Goal: Task Accomplishment & Management: Manage account settings

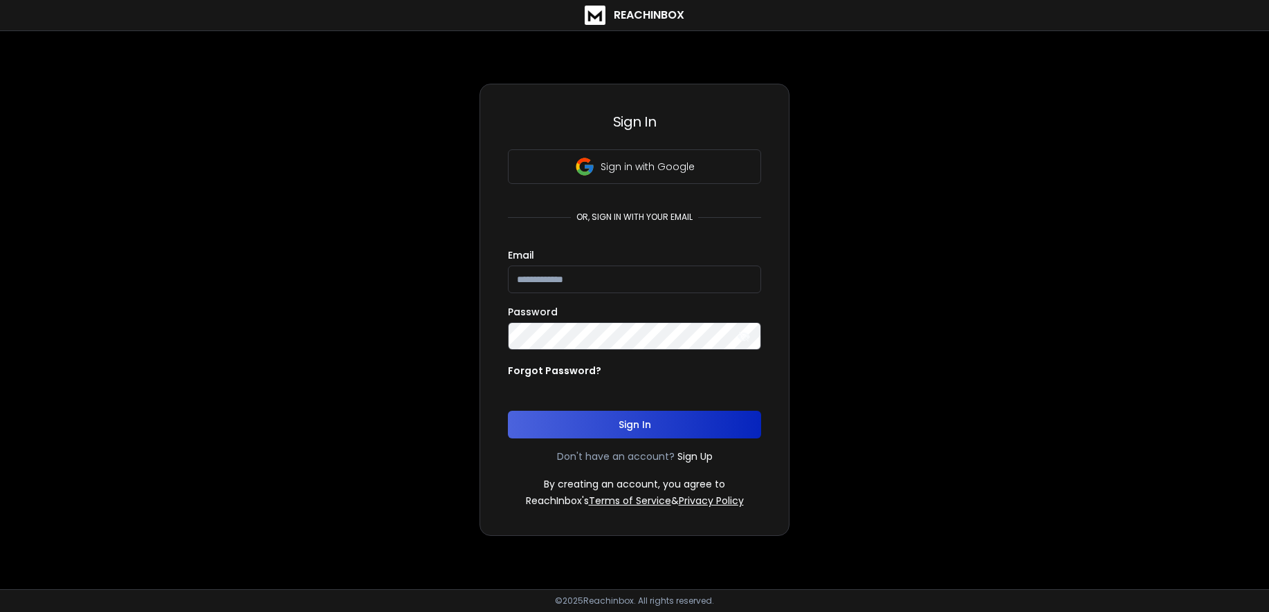
click at [681, 283] on input "email" at bounding box center [634, 280] width 253 height 28
type input "**********"
click at [641, 425] on button "Sign In" at bounding box center [634, 425] width 253 height 28
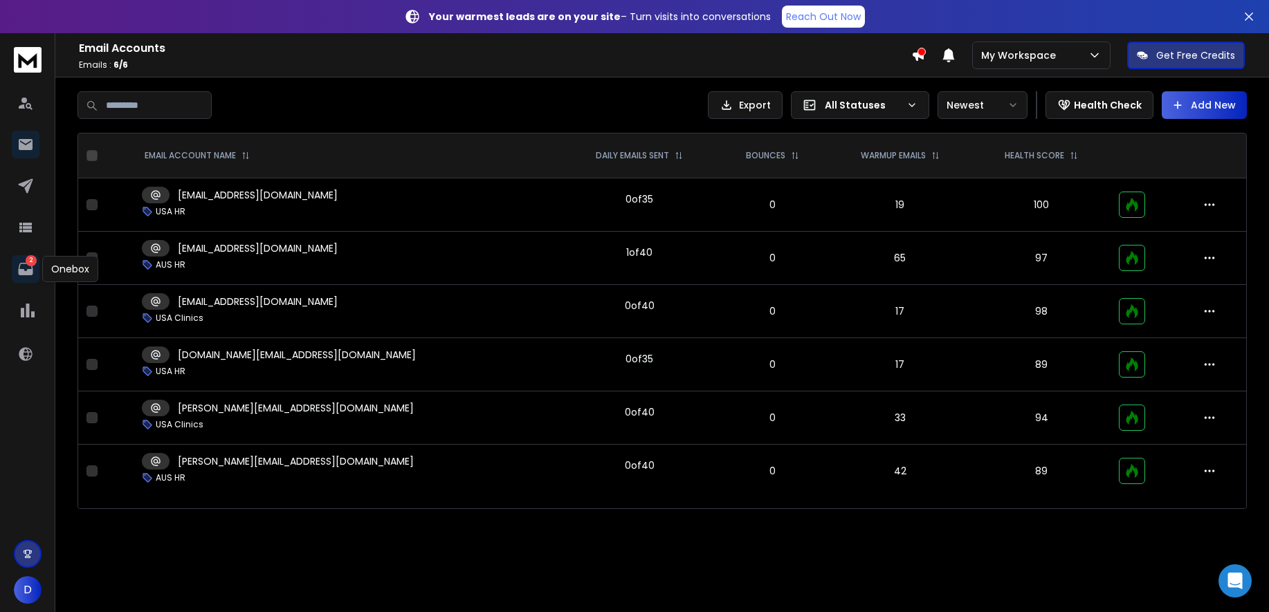
click at [31, 273] on icon at bounding box center [25, 269] width 15 height 12
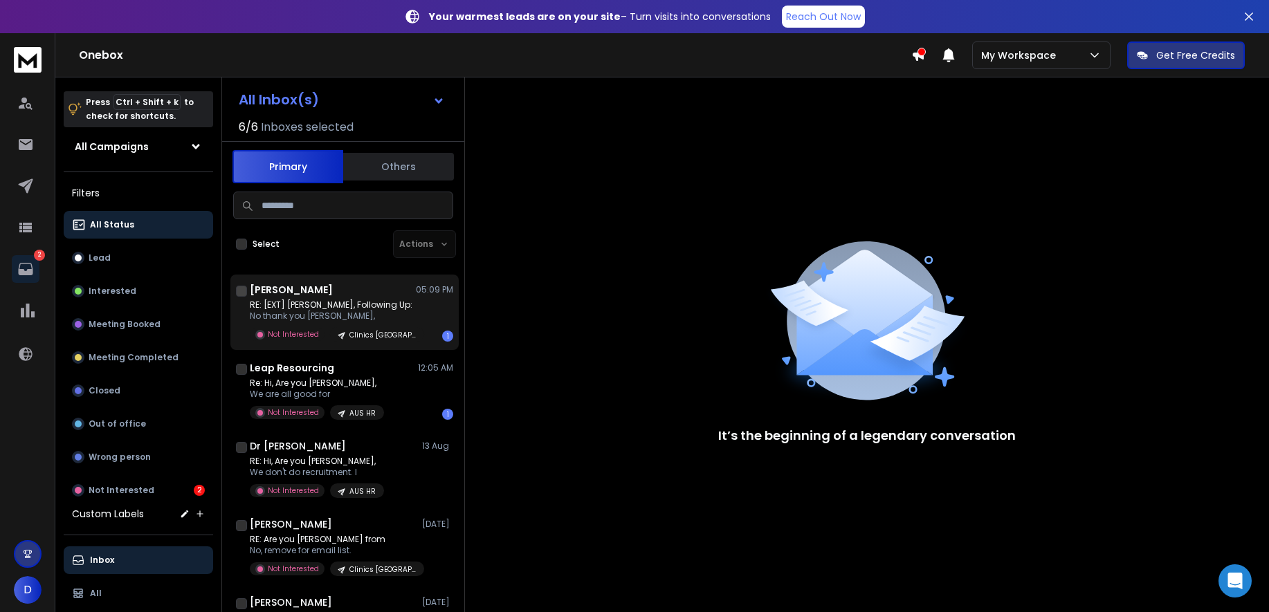
click at [321, 300] on p "RE: [EXT] [PERSON_NAME], Following Up:" at bounding box center [333, 305] width 166 height 11
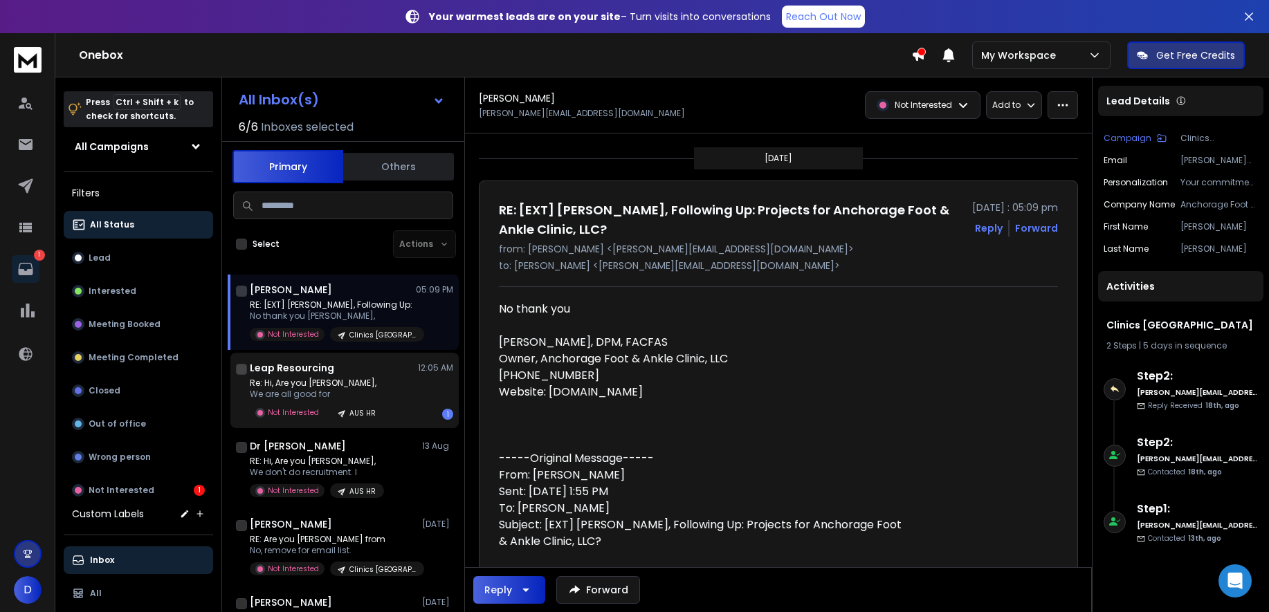
click at [344, 374] on div "Leap Resourcing 12:05 AM" at bounding box center [351, 368] width 203 height 14
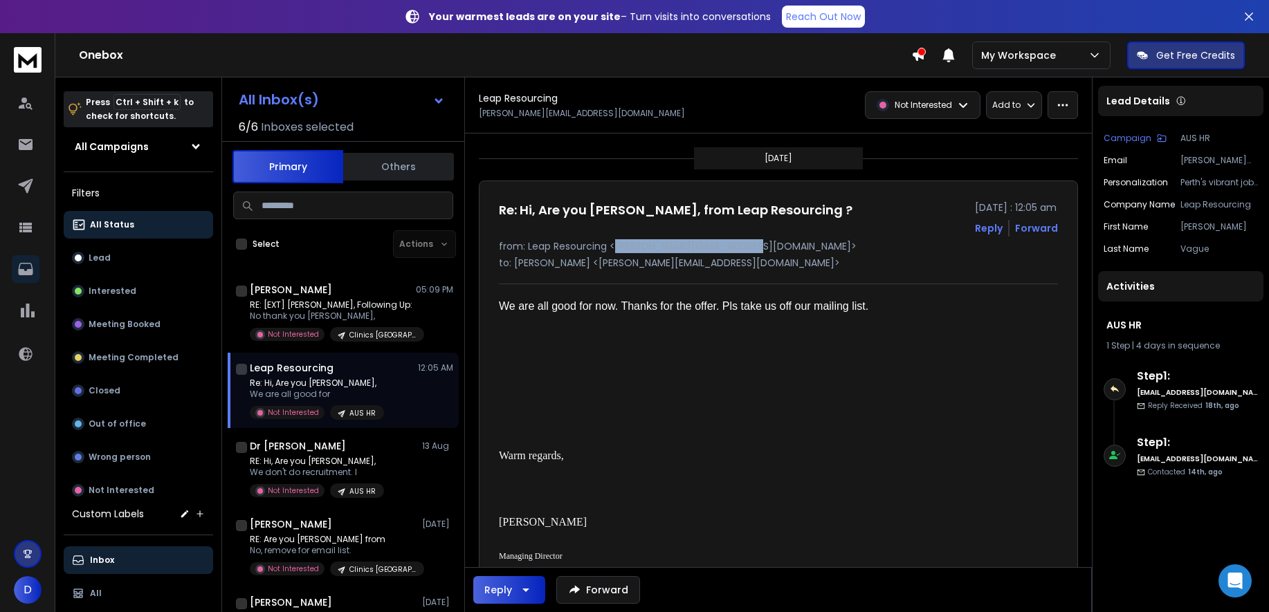
drag, startPoint x: 616, startPoint y: 244, endPoint x: 755, endPoint y: 246, distance: 139.7
click at [755, 246] on p "from: Leap Resourcing <nick@leapresourcing.com.au>" at bounding box center [778, 246] width 559 height 14
copy p "nick@leapresourcing.com.au"
click at [1029, 106] on icon at bounding box center [1031, 105] width 10 height 10
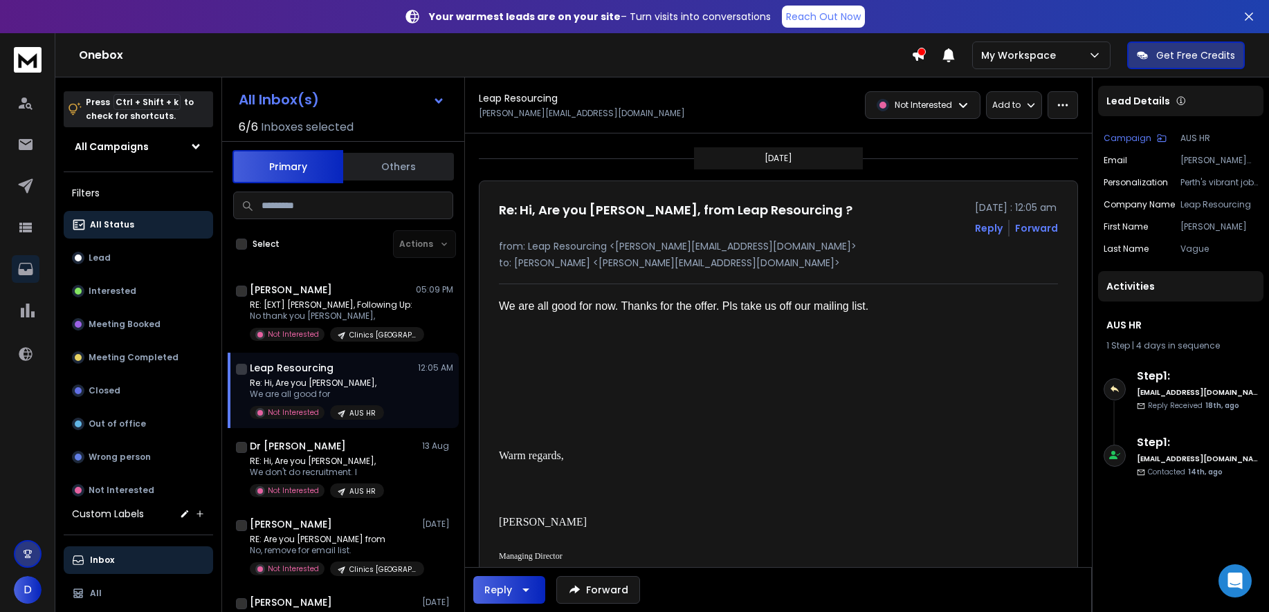
click at [1029, 106] on icon at bounding box center [1031, 105] width 10 height 10
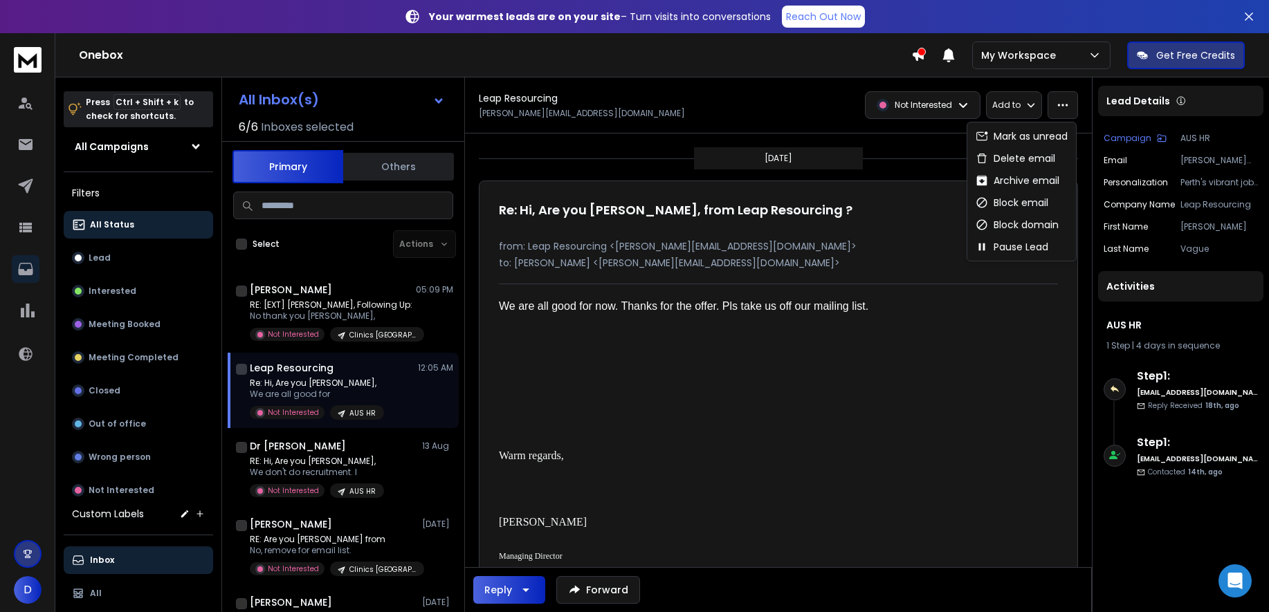
click at [1063, 109] on icon "button" at bounding box center [1062, 105] width 12 height 12
click at [995, 241] on div "Pause Lead" at bounding box center [1011, 247] width 73 height 14
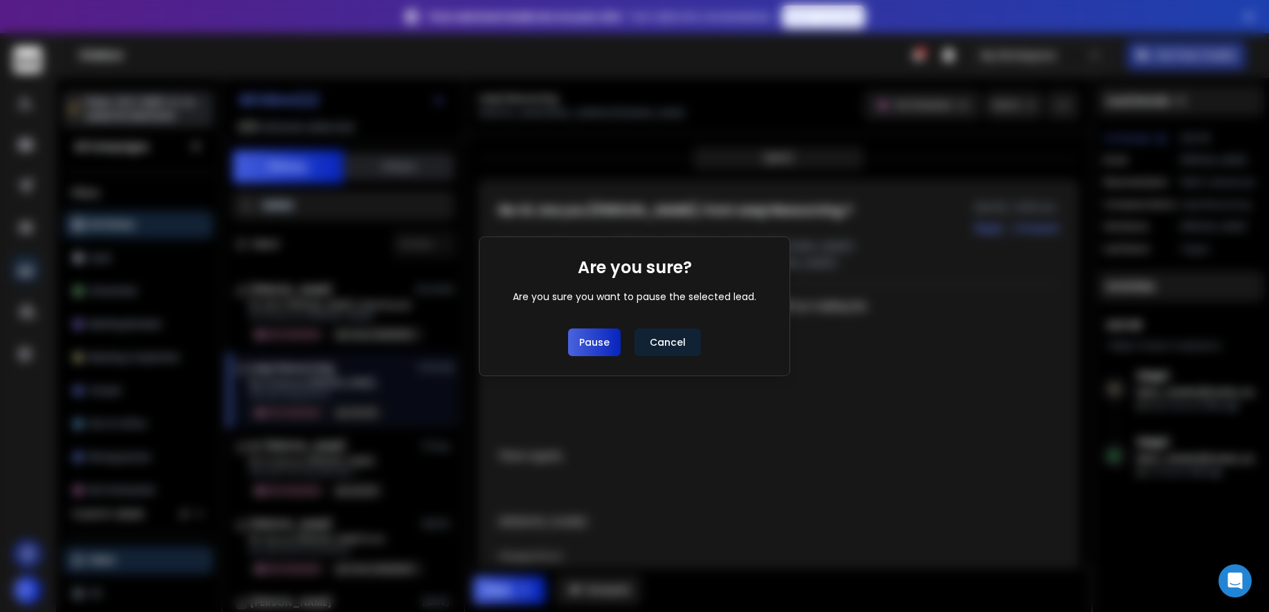
click at [618, 346] on button "Pause" at bounding box center [594, 343] width 53 height 28
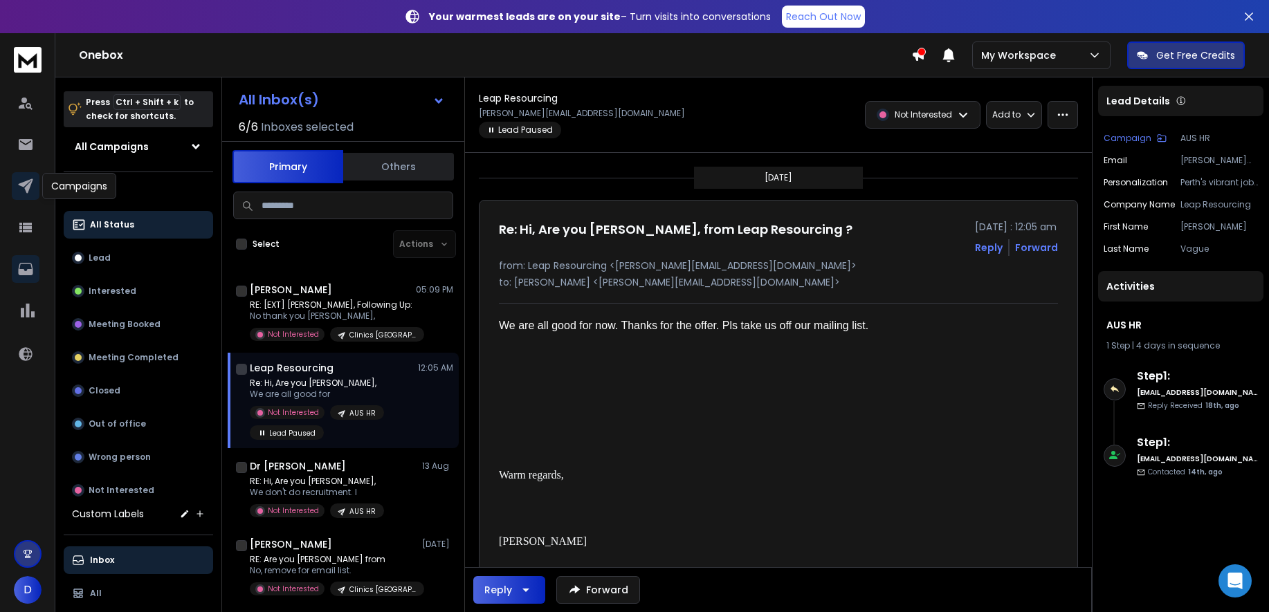
click at [17, 185] on icon at bounding box center [25, 186] width 17 height 17
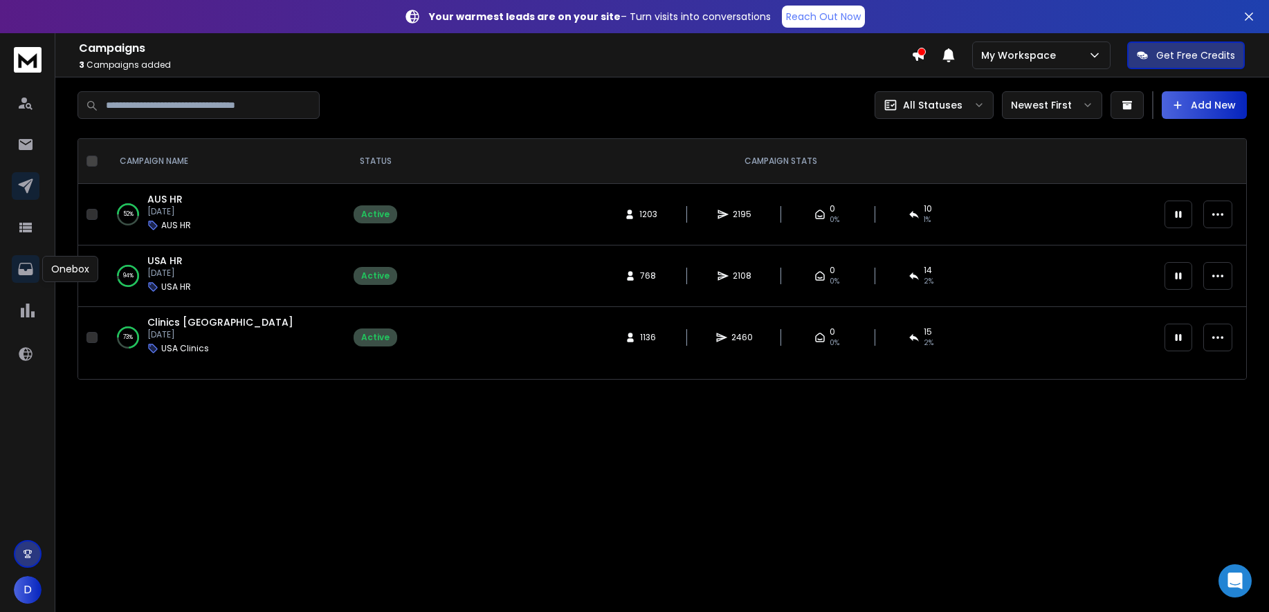
click at [31, 269] on icon at bounding box center [25, 269] width 15 height 12
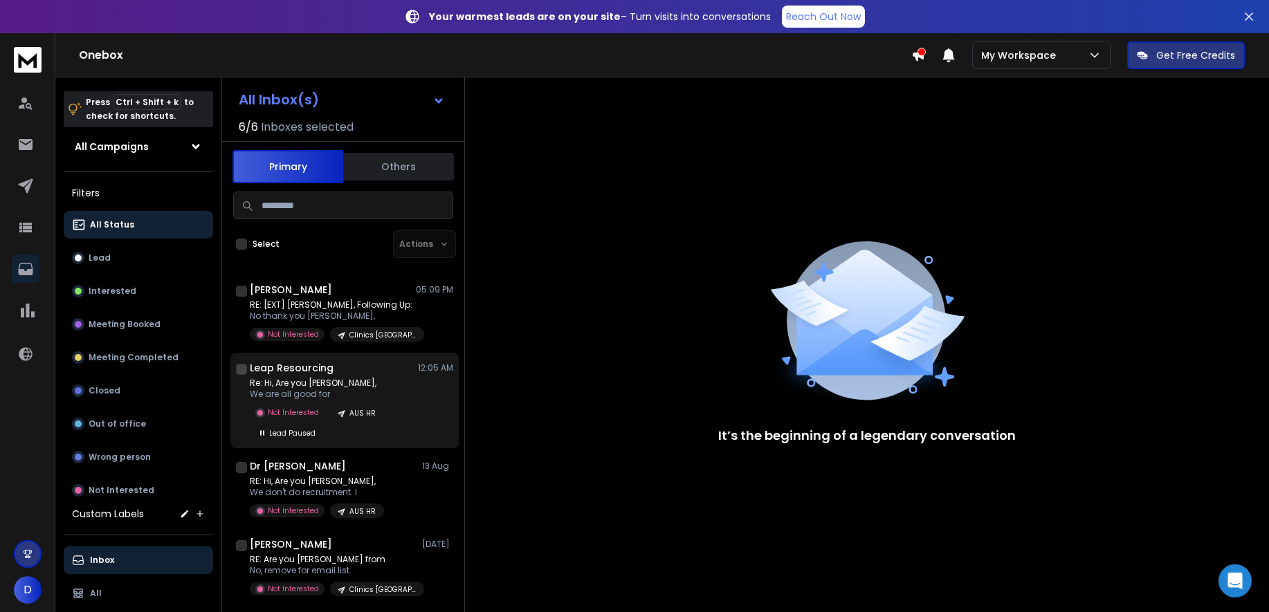
click at [357, 375] on div "Leap Resourcing 12:05 AM Re: Hi, Are you Nick, We are all good for Not Interest…" at bounding box center [351, 400] width 203 height 79
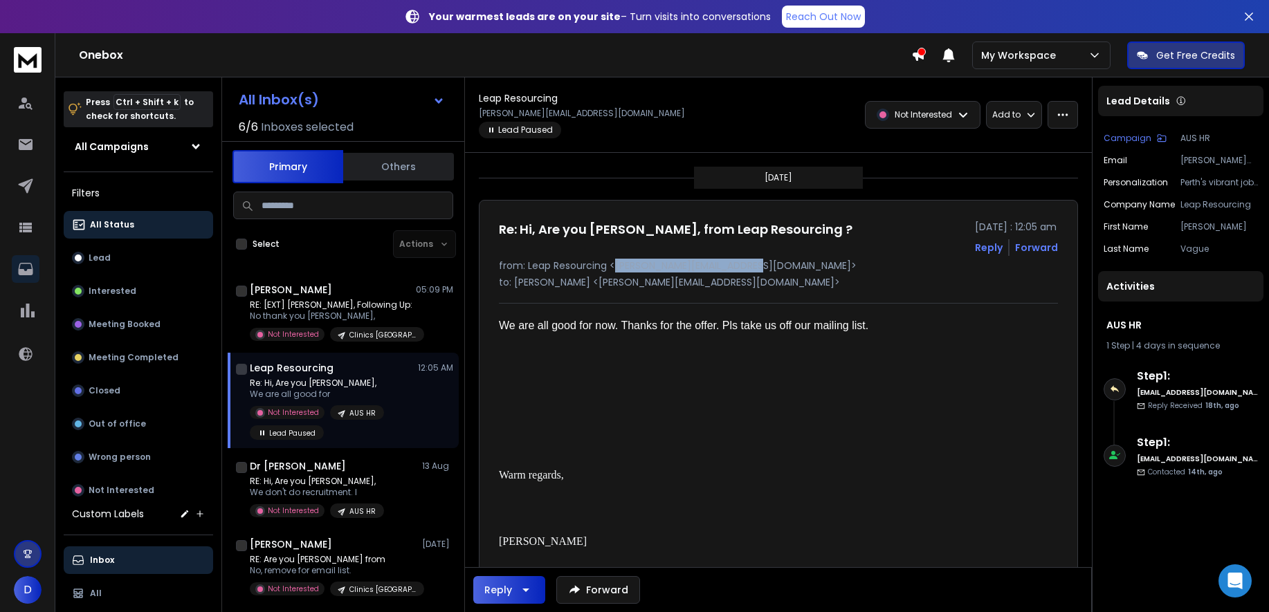
drag, startPoint x: 616, startPoint y: 264, endPoint x: 757, endPoint y: 267, distance: 140.5
click at [757, 267] on p "from: Leap Resourcing <nick@leapresourcing.com.au>" at bounding box center [778, 266] width 559 height 14
copy p "nick@leapresourcing.com.au"
click at [39, 148] on div at bounding box center [28, 147] width 32 height 33
click at [28, 146] on icon at bounding box center [26, 144] width 14 height 11
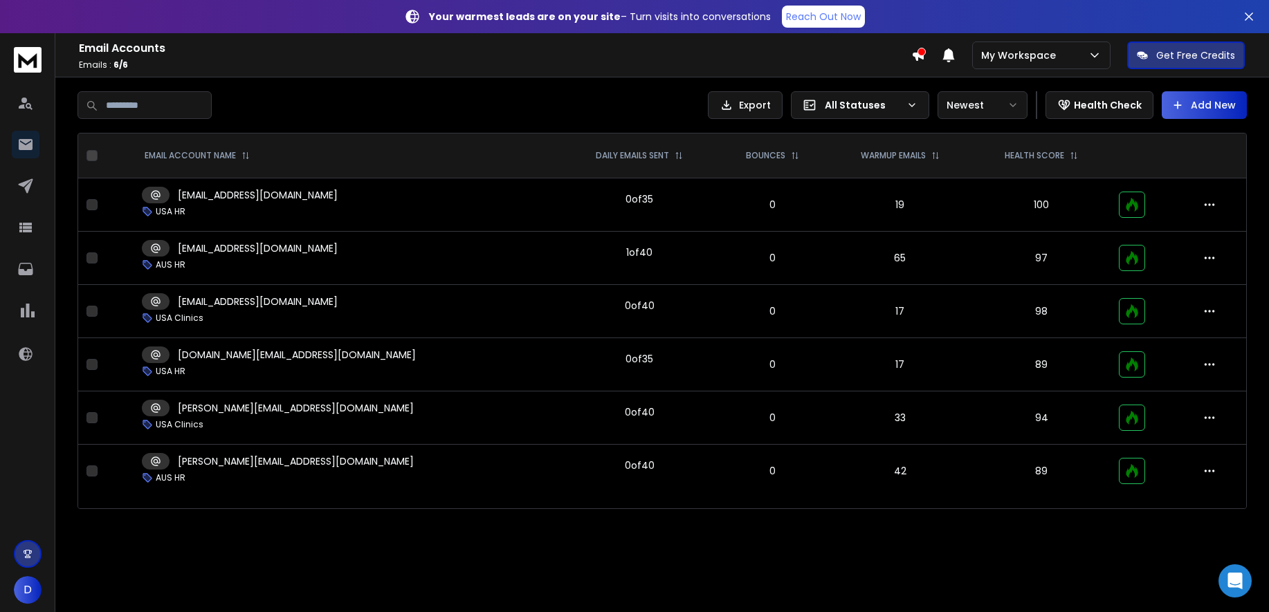
click at [189, 98] on input at bounding box center [144, 105] width 134 height 28
click at [32, 193] on icon at bounding box center [25, 186] width 17 height 17
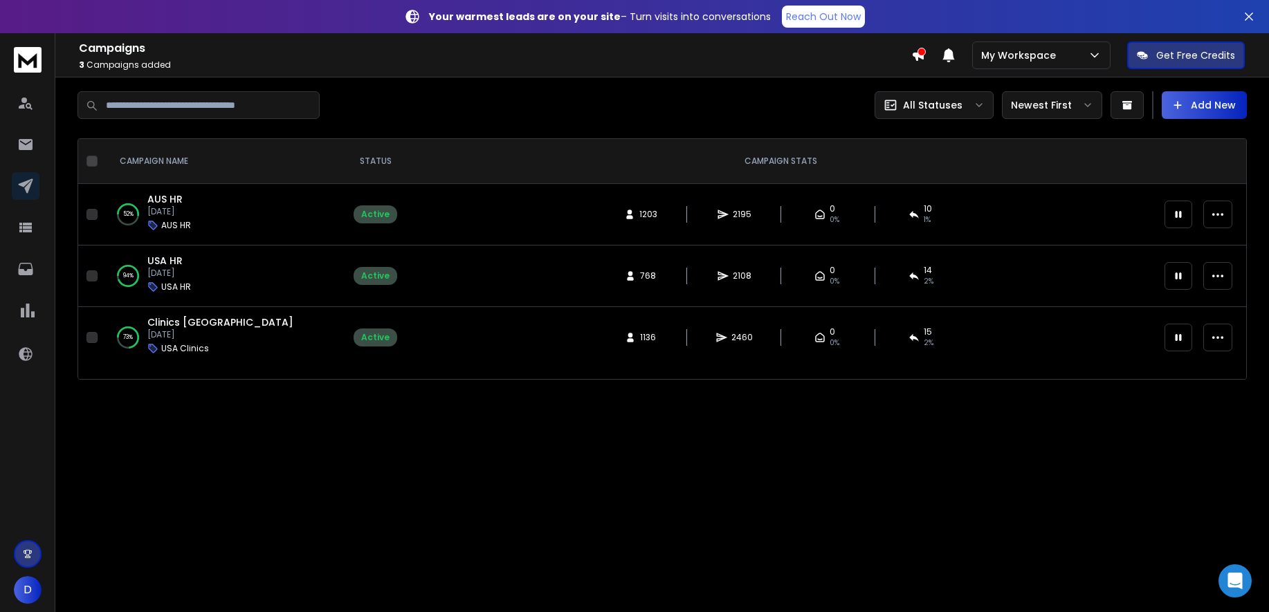
click at [208, 225] on div "52 % AUS HR 2 months ago AUS HR" at bounding box center [224, 214] width 214 height 44
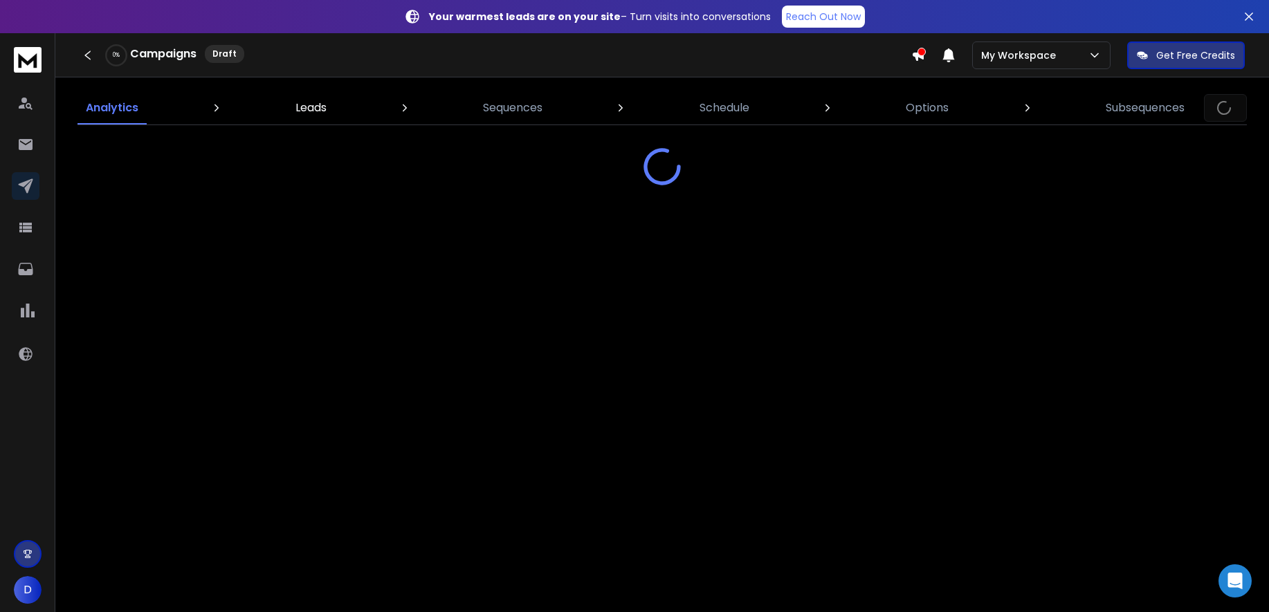
click at [309, 112] on p "Leads" at bounding box center [310, 108] width 31 height 17
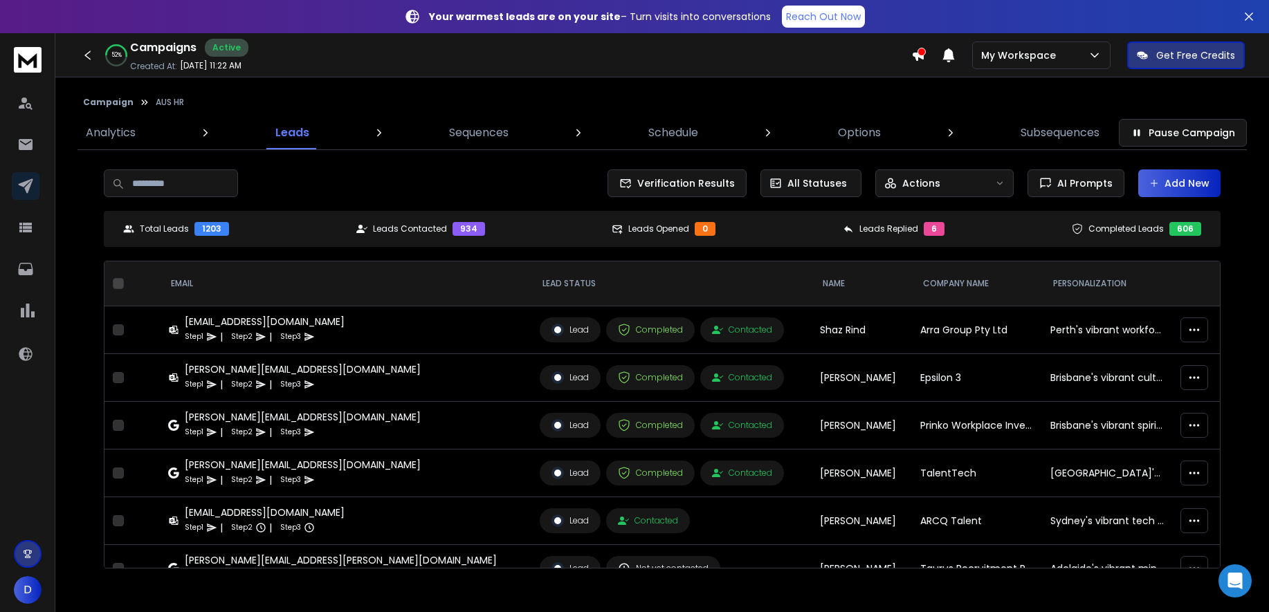
click at [181, 176] on input at bounding box center [171, 183] width 134 height 28
paste input "**********"
type input "**********"
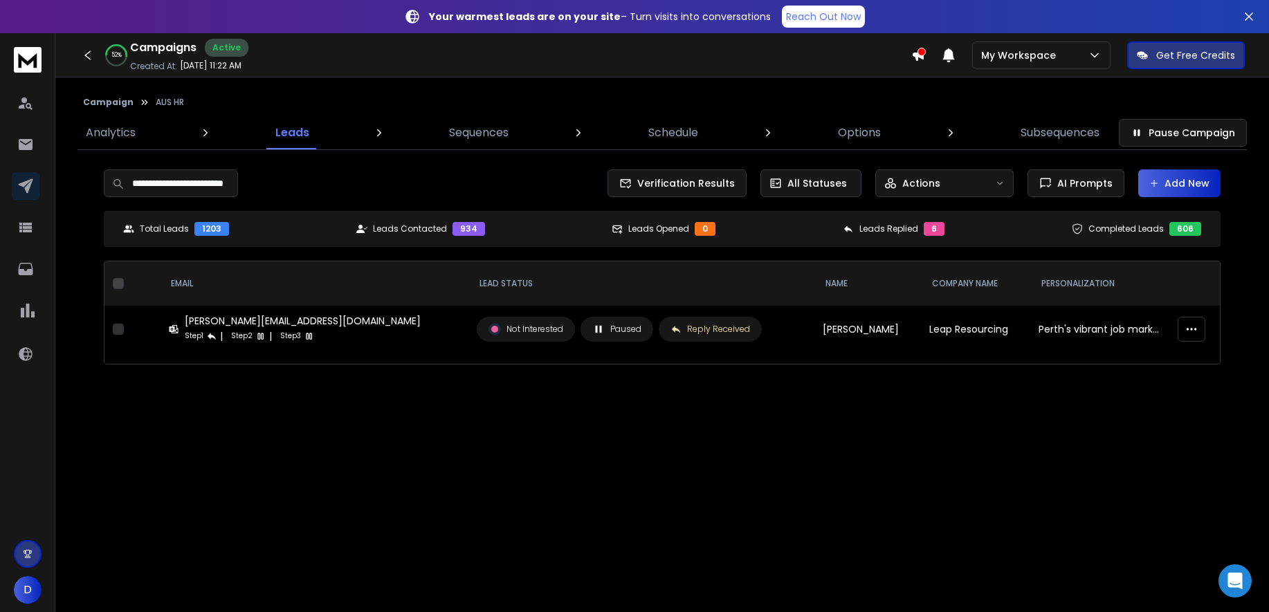
scroll to position [0, 19]
drag, startPoint x: 130, startPoint y: 186, endPoint x: 318, endPoint y: 182, distance: 187.5
click at [318, 182] on div "**********" at bounding box center [662, 183] width 1116 height 28
click at [309, 181] on div "Verification Results All Statuses Actions AI Prompts Add New" at bounding box center [662, 183] width 1116 height 28
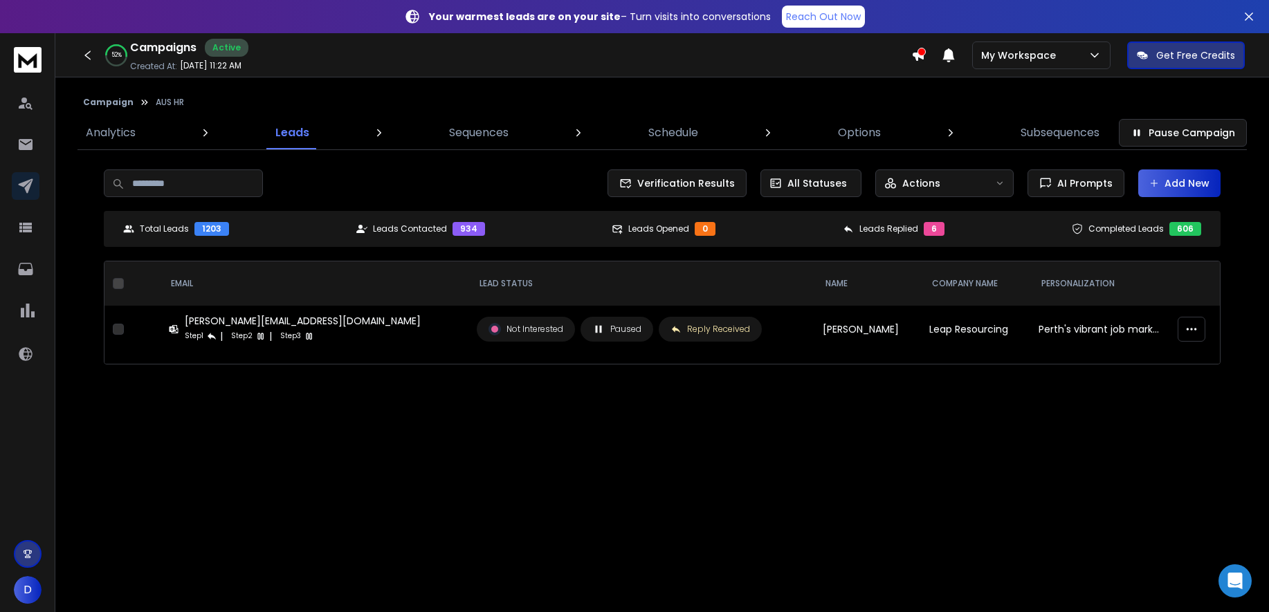
click at [300, 137] on p "Leads" at bounding box center [292, 133] width 34 height 17
click at [448, 145] on link "Sequences" at bounding box center [479, 132] width 76 height 33
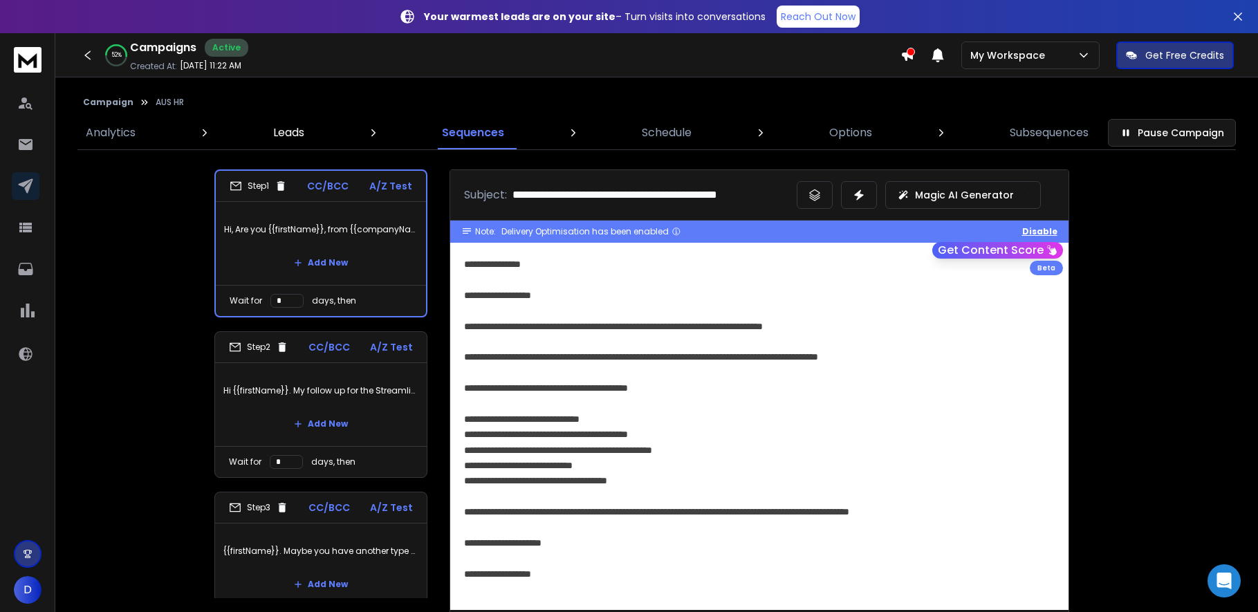
click at [291, 138] on p "Leads" at bounding box center [288, 133] width 31 height 17
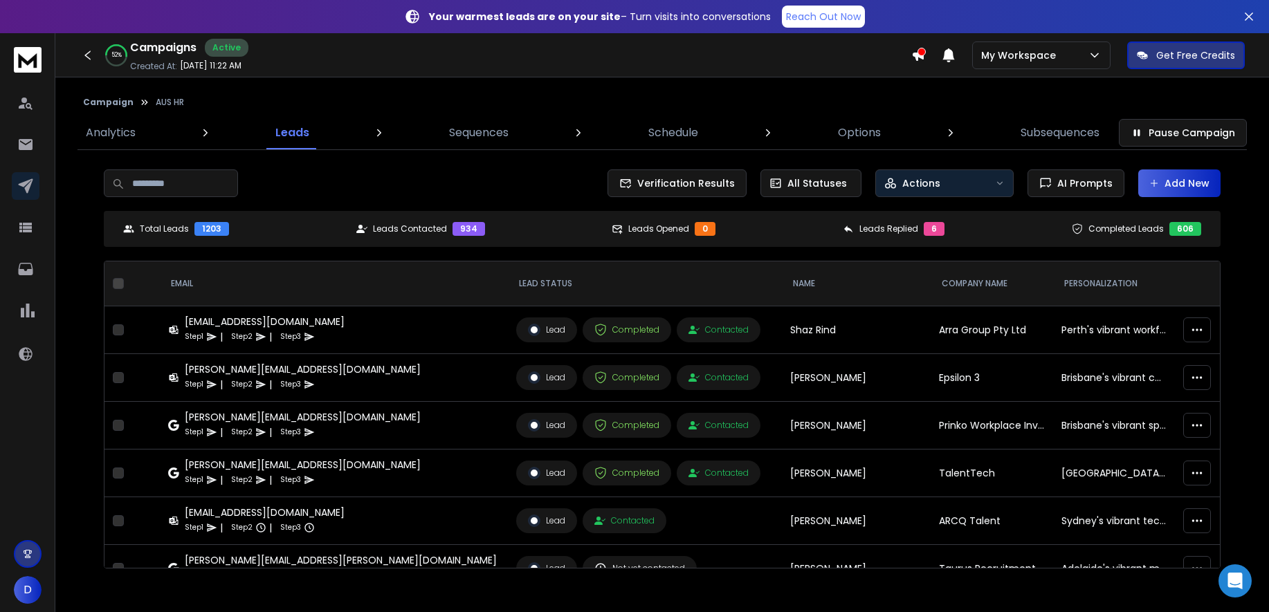
click at [916, 190] on button "Actions" at bounding box center [944, 183] width 138 height 28
click at [831, 182] on p "All Statuses" at bounding box center [816, 183] width 59 height 14
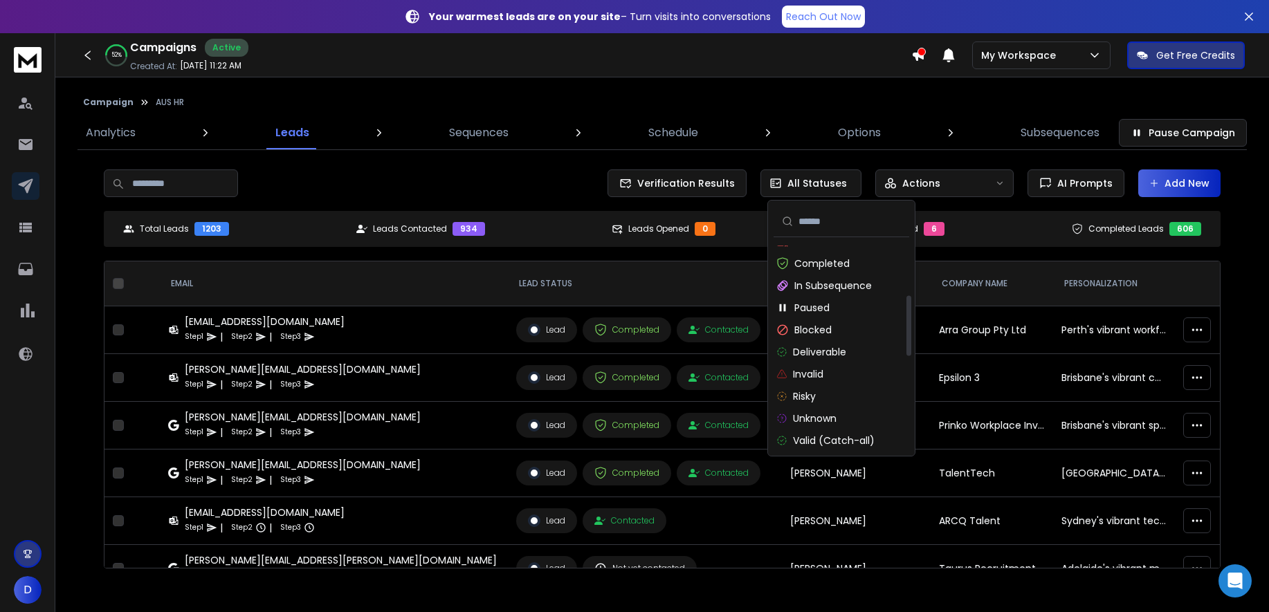
scroll to position [184, 0]
drag, startPoint x: 927, startPoint y: 396, endPoint x: 916, endPoint y: 349, distance: 48.3
click at [911, 349] on div at bounding box center [908, 330] width 5 height 60
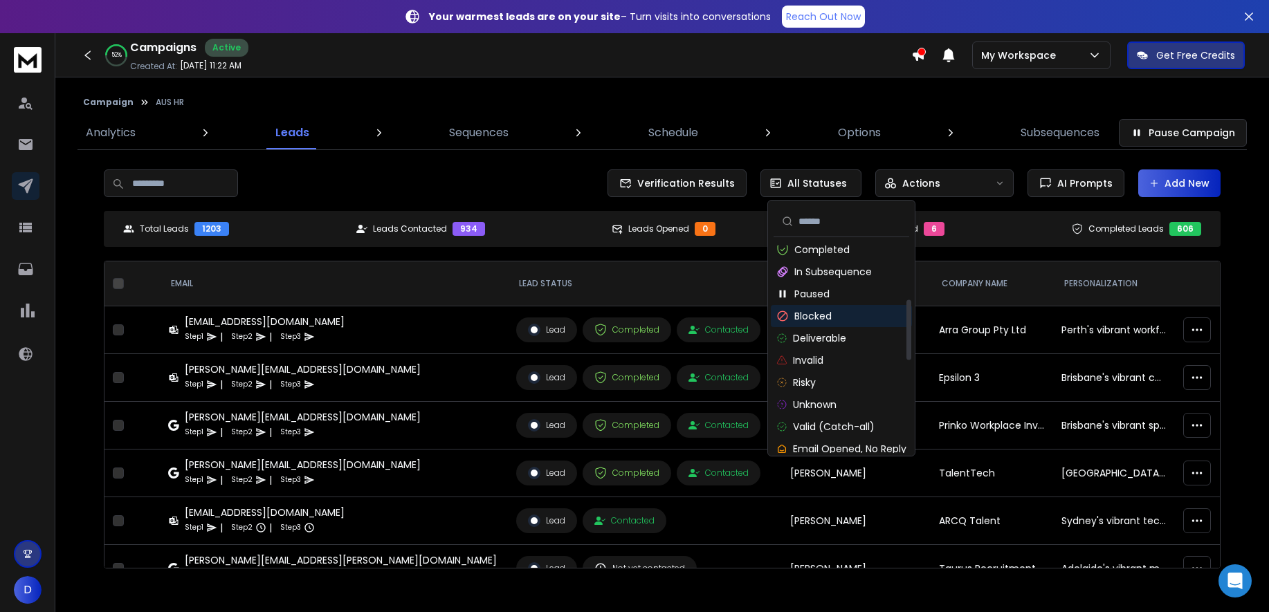
click at [893, 313] on div "Blocked" at bounding box center [841, 316] width 141 height 22
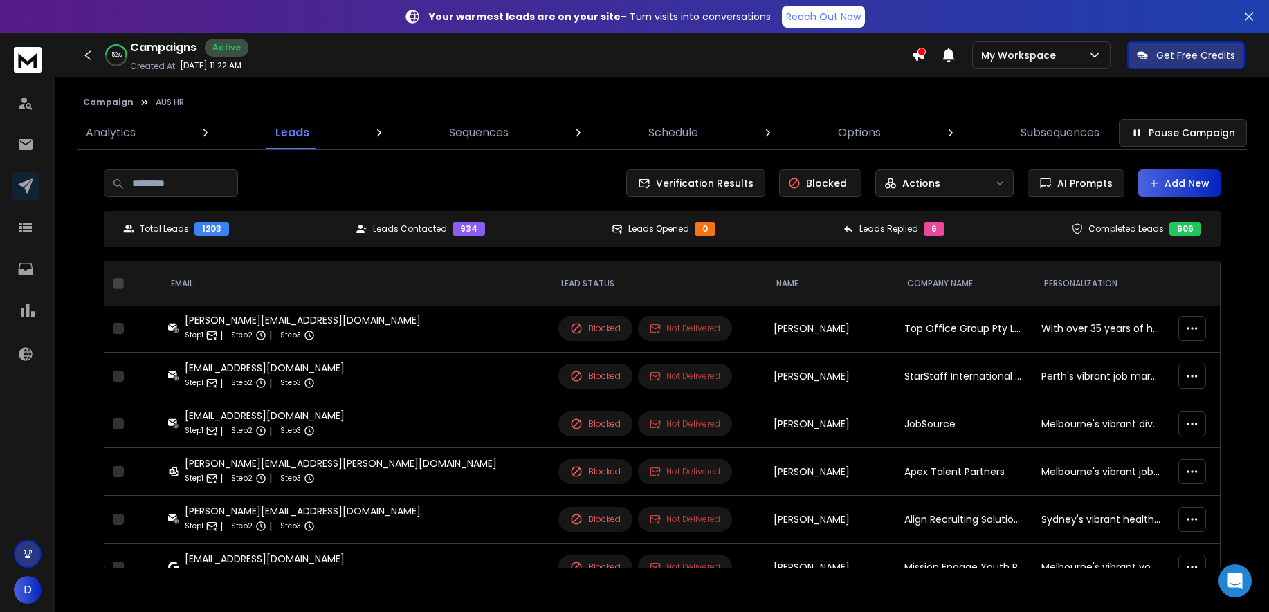
scroll to position [0, 0]
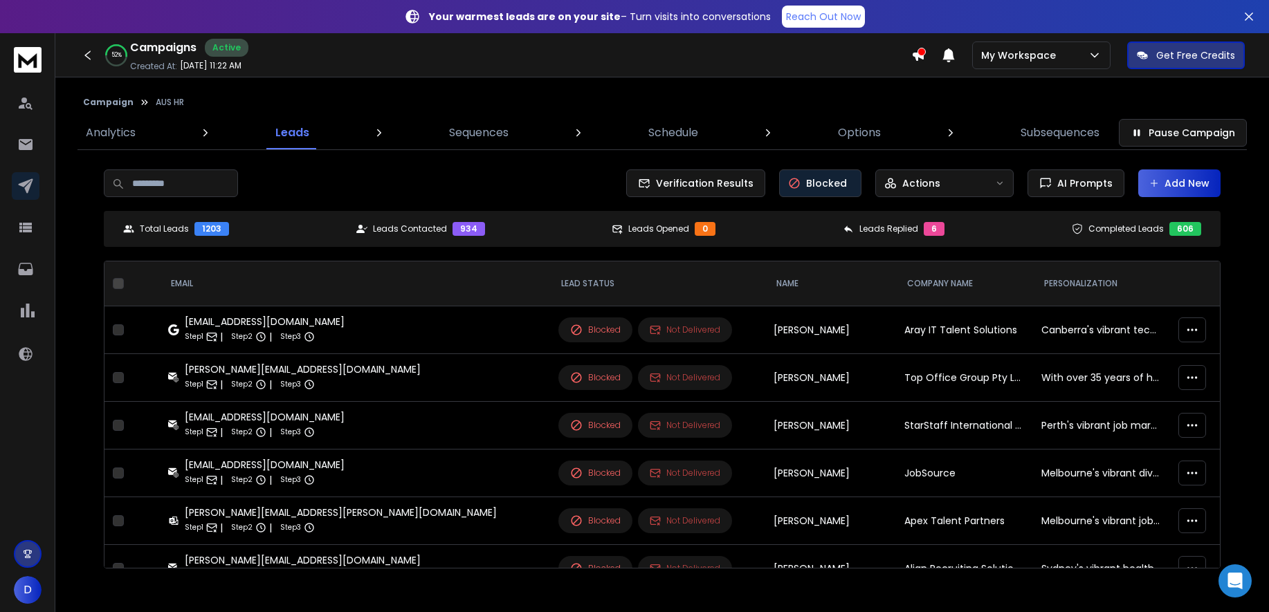
click at [831, 187] on p "Blocked" at bounding box center [826, 183] width 41 height 14
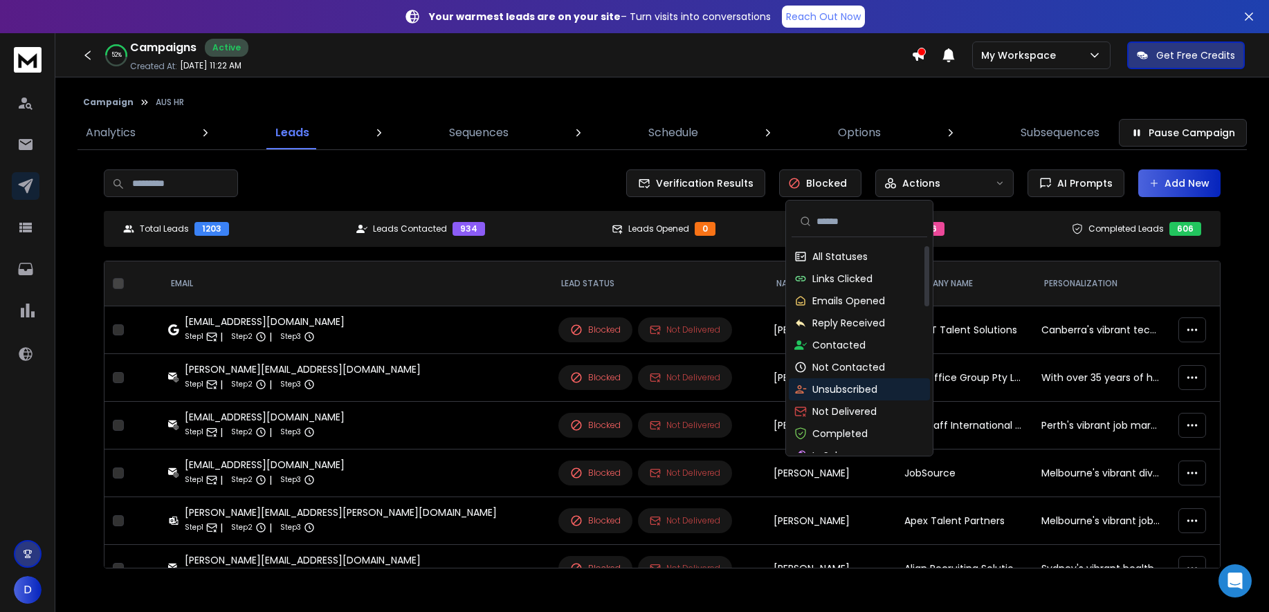
click at [854, 387] on p "Unsubscribed" at bounding box center [844, 390] width 65 height 14
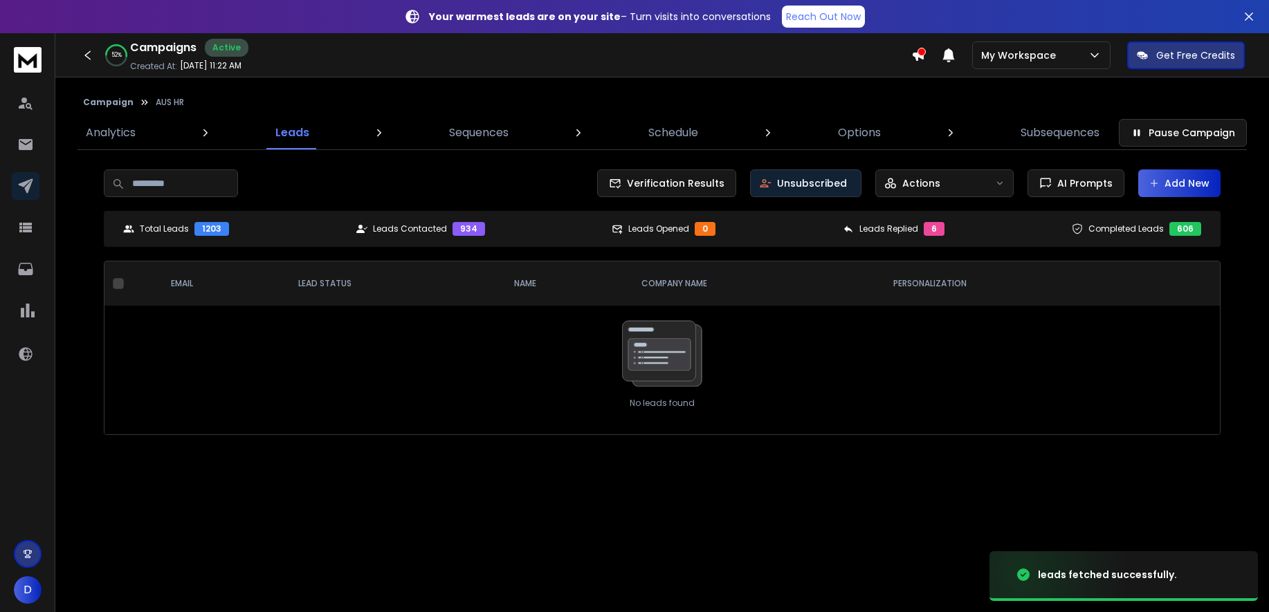
click at [796, 185] on p "Unsubscribed" at bounding box center [812, 183] width 70 height 14
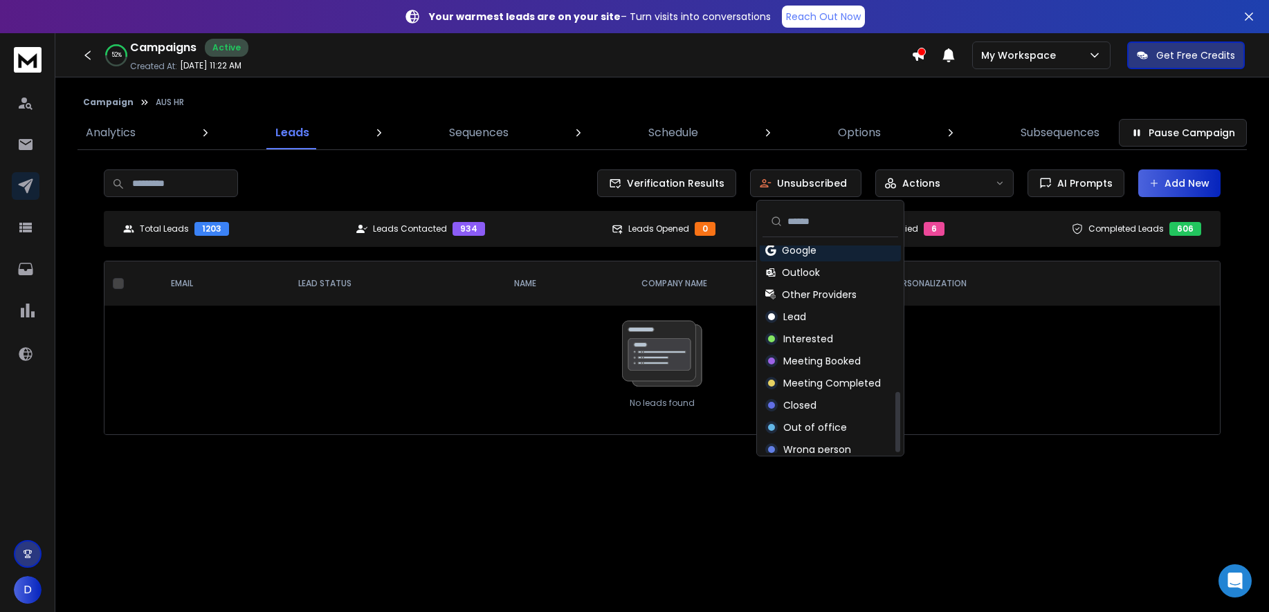
scroll to position [501, 0]
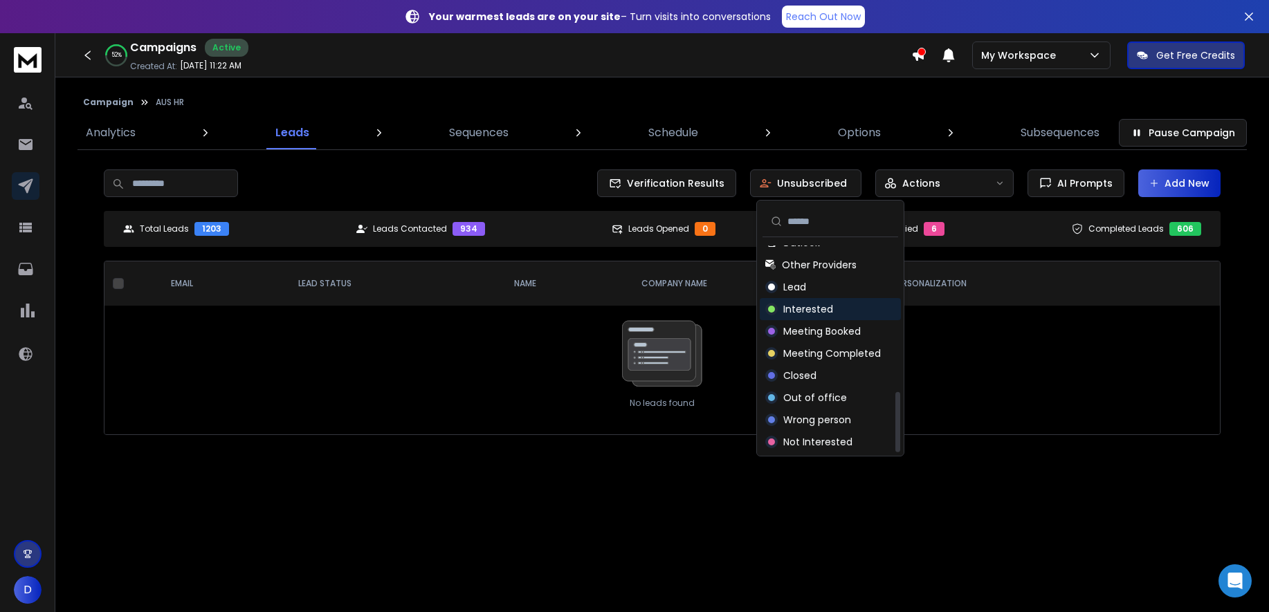
click at [818, 304] on p "Interested" at bounding box center [808, 309] width 50 height 14
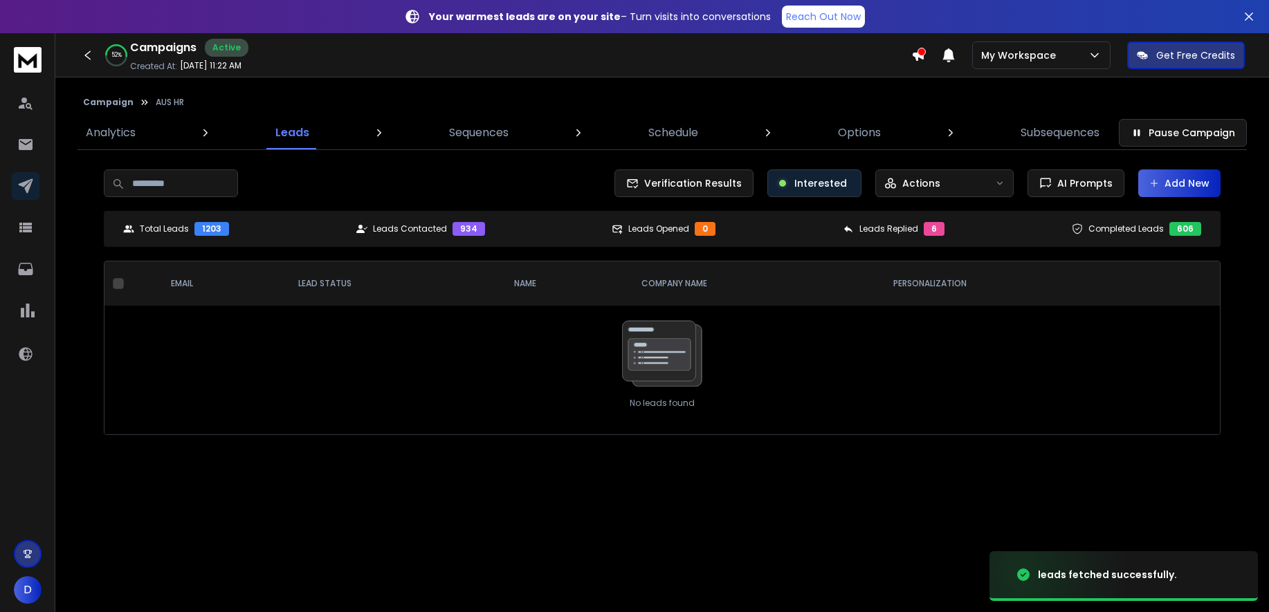
click at [819, 186] on p "Interested" at bounding box center [820, 183] width 53 height 14
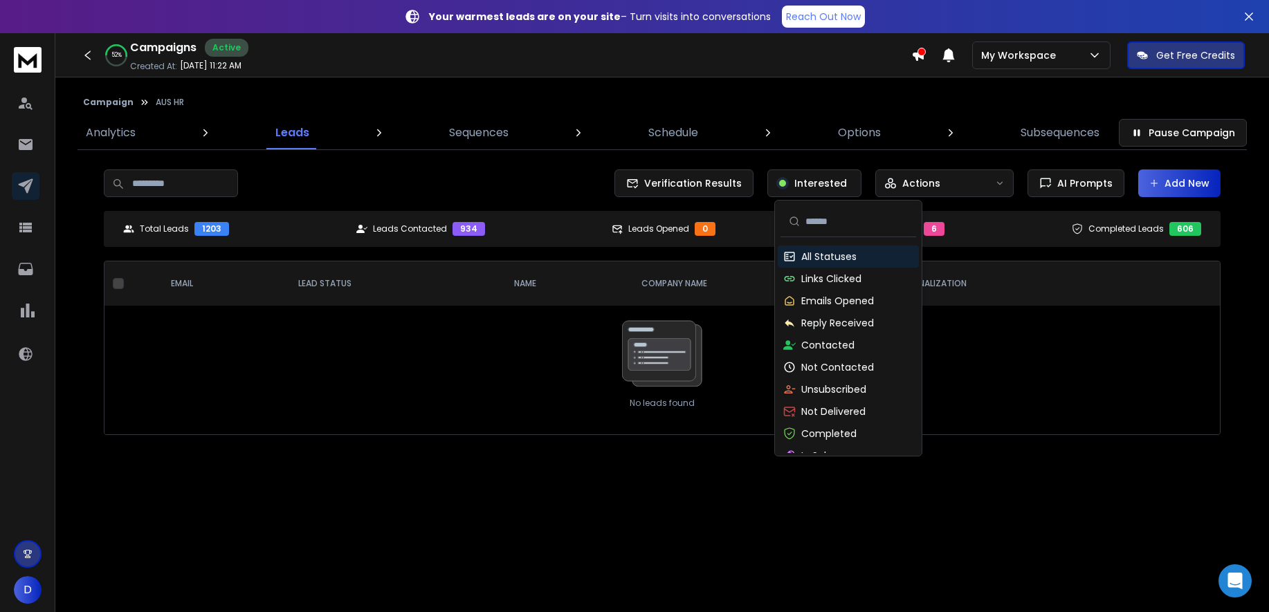
click at [859, 154] on div "Campaign AUS HR Analytics Leads Sequences Schedule Options Subsequences Pause C…" at bounding box center [661, 258] width 1169 height 335
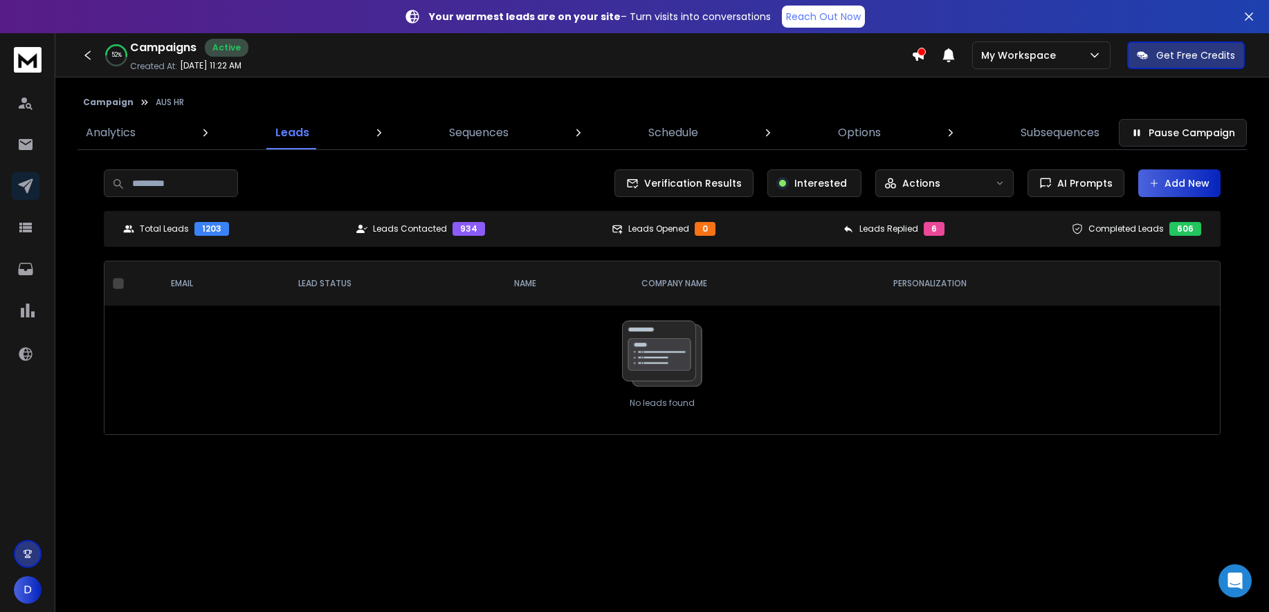
click at [1249, 18] on icon at bounding box center [1248, 16] width 12 height 12
